Goal: Task Accomplishment & Management: Use online tool/utility

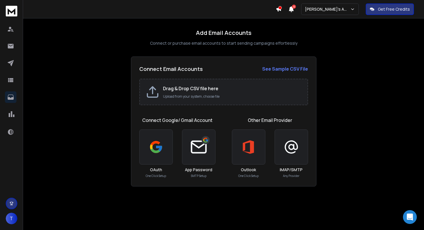
click at [12, 98] on icon at bounding box center [10, 97] width 6 height 5
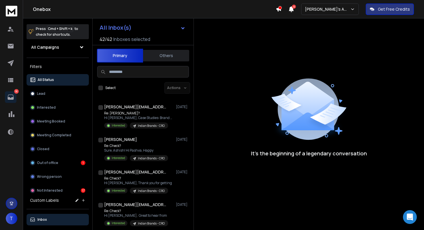
click at [293, 13] on div "4 Tarkesh's Agency Get Free Credits" at bounding box center [344, 9] width 138 height 12
click at [292, 11] on icon at bounding box center [291, 9] width 6 height 6
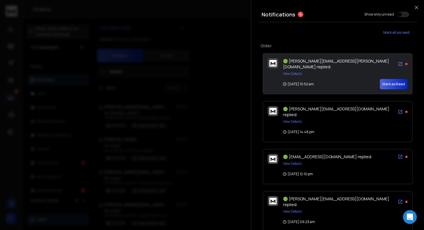
click at [314, 70] on div "🟢 krushna@sylvi.in replied: View Details 08 Sep 2025, 10:52 am Mark as Read Mar…" at bounding box center [345, 73] width 124 height 31
click at [315, 67] on div "🟢 krushna@sylvi.in replied: View Details 08 Sep 2025, 10:52 am Mark as Read Mar…" at bounding box center [345, 73] width 124 height 31
click at [398, 61] on icon at bounding box center [399, 63] width 5 height 5
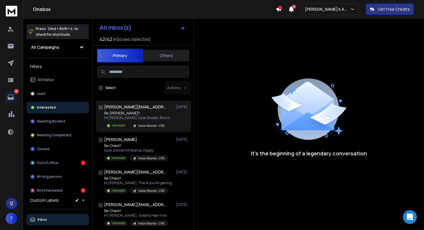
click at [158, 113] on p "Re: [PERSON_NAME]?" at bounding box center [138, 113] width 69 height 5
